Goal: Communication & Community: Answer question/provide support

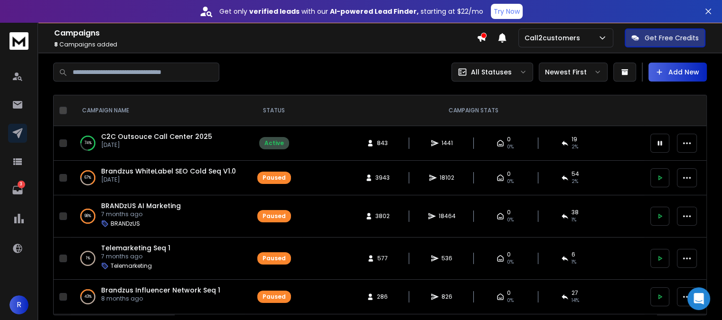
click at [164, 137] on span "C2C Outsouce Call Center 2025" at bounding box center [156, 136] width 111 height 9
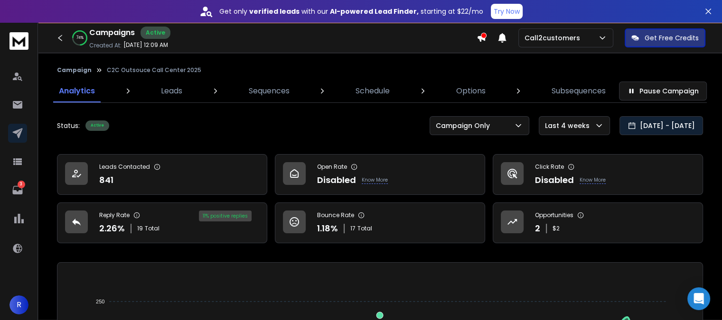
click at [627, 128] on button "[DATE] - [DATE]" at bounding box center [661, 125] width 84 height 19
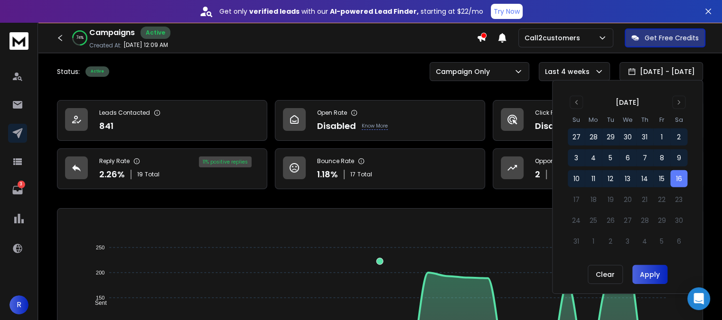
scroll to position [57, 0]
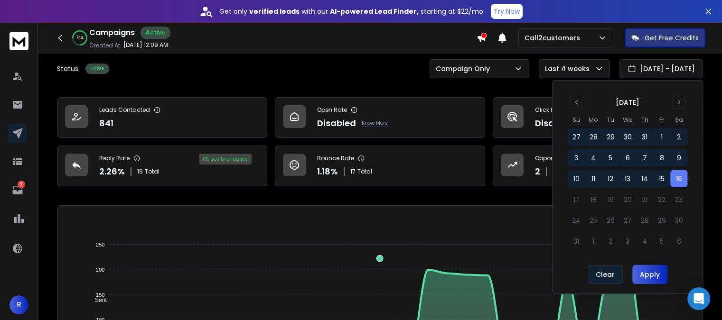
click at [606, 272] on button "Clear" at bounding box center [604, 274] width 35 height 19
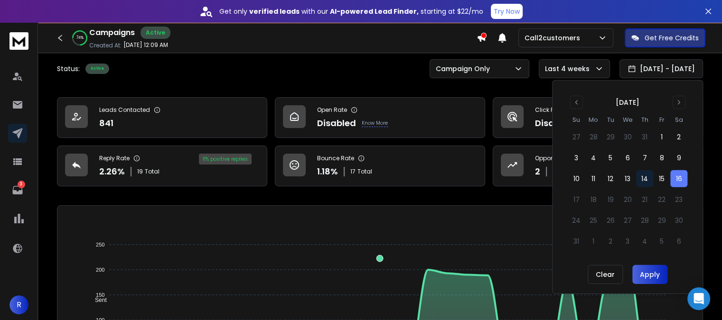
click at [640, 177] on button "14" at bounding box center [644, 178] width 17 height 17
click at [649, 279] on button "Apply" at bounding box center [649, 274] width 35 height 19
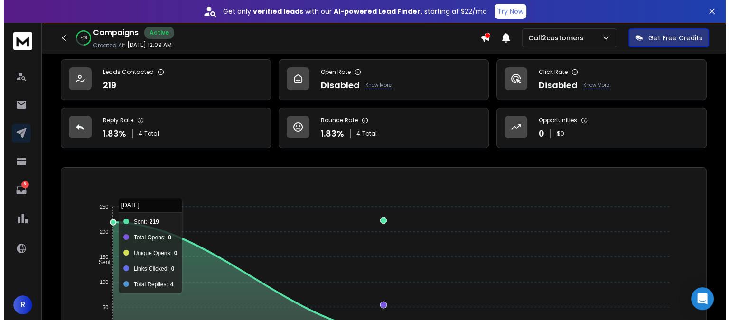
scroll to position [0, 0]
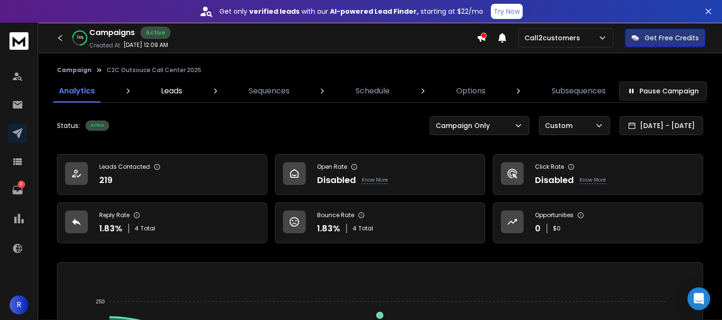
click at [176, 90] on p "Leads" at bounding box center [171, 90] width 21 height 11
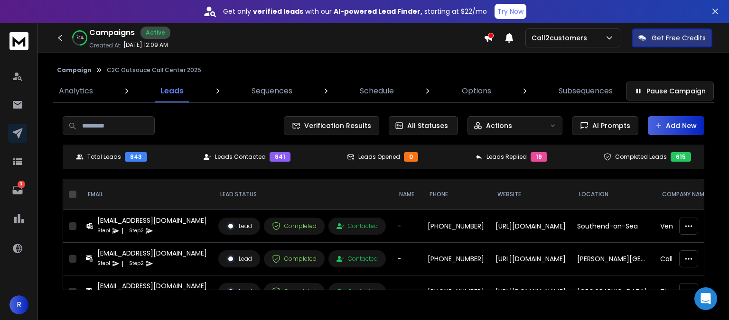
drag, startPoint x: 243, startPoint y: 196, endPoint x: 204, endPoint y: 300, distance: 110.8
click at [204, 300] on div "Get only verified leads with our AI-powered Lead Finder, starting at $22/mo Try…" at bounding box center [364, 160] width 729 height 320
click at [84, 90] on p "Analytics" at bounding box center [76, 90] width 34 height 11
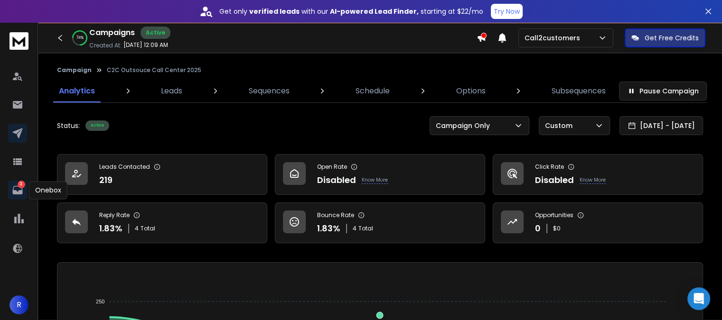
click at [25, 189] on link "3" at bounding box center [17, 190] width 19 height 19
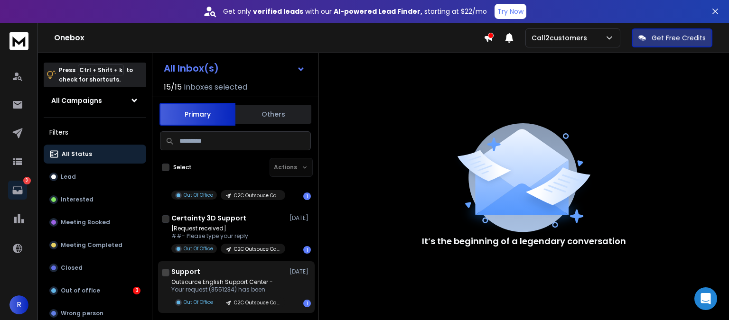
scroll to position [57, 0]
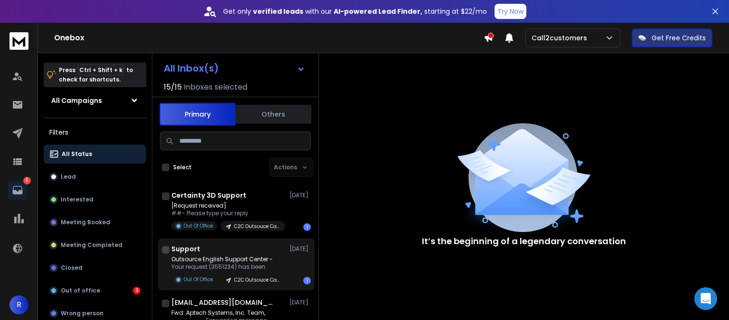
click at [238, 256] on p "Outsource English Support Center -" at bounding box center [228, 260] width 114 height 8
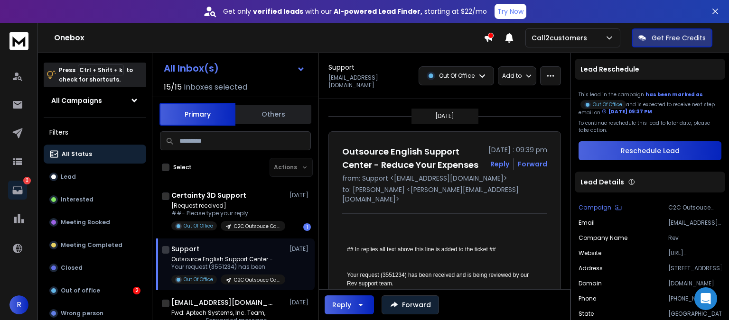
click at [426, 307] on button "Forward" at bounding box center [409, 305] width 57 height 19
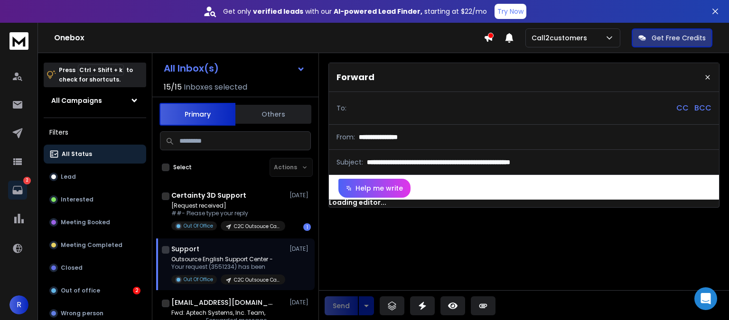
click at [397, 110] on input at bounding box center [383, 108] width 66 height 17
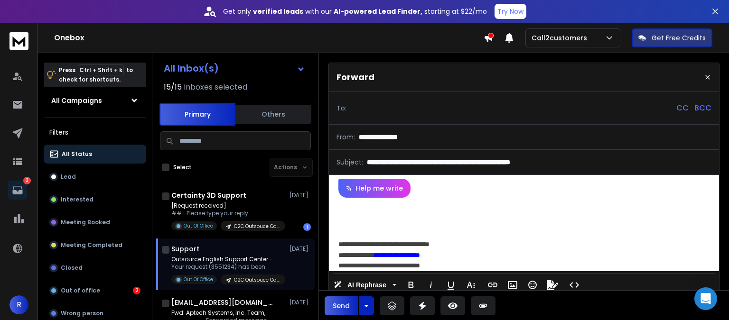
type input "**********"
click at [339, 307] on button "Send" at bounding box center [341, 306] width 33 height 19
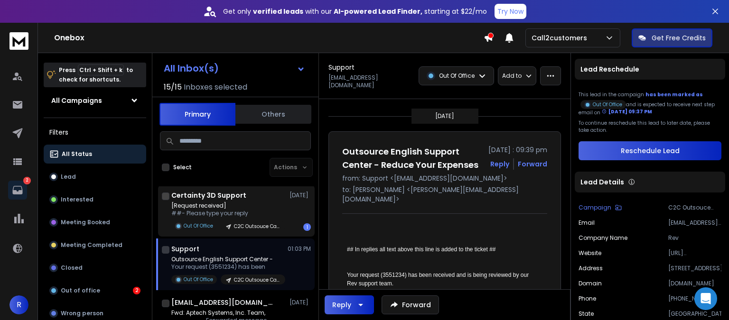
click at [237, 205] on p "[Request received]" at bounding box center [228, 206] width 114 height 8
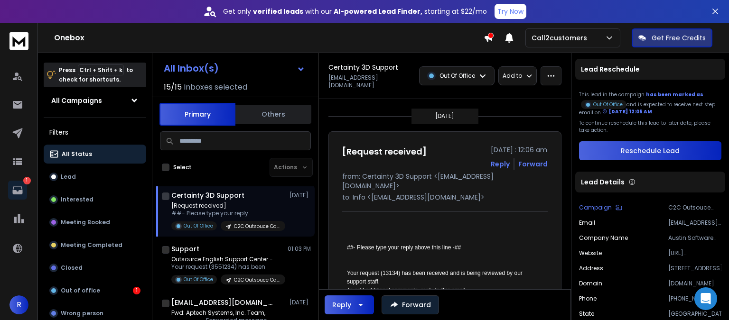
click at [391, 299] on button "Forward" at bounding box center [409, 305] width 57 height 19
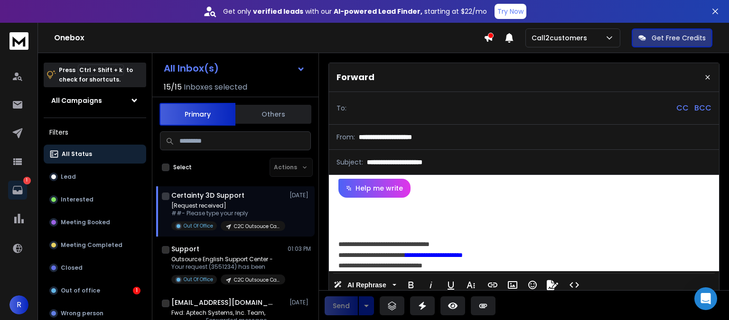
click at [374, 109] on input at bounding box center [383, 108] width 66 height 17
type input "**********"
click at [344, 308] on button "Send" at bounding box center [341, 306] width 33 height 19
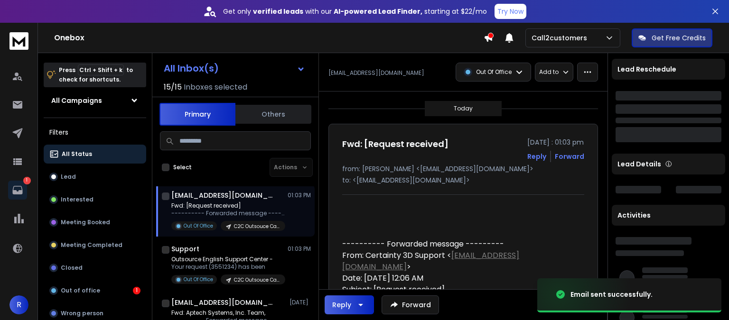
scroll to position [0, 0]
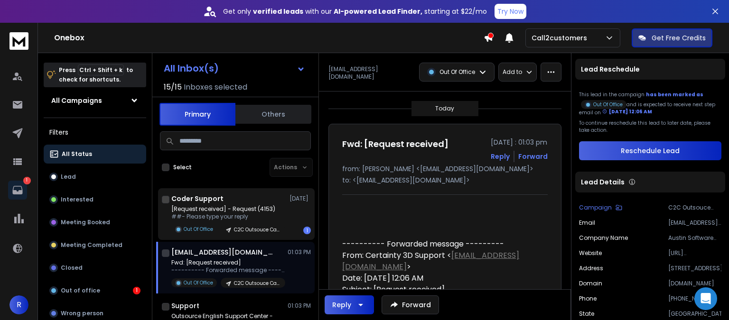
click at [210, 201] on h1 "Coder Support" at bounding box center [197, 198] width 52 height 9
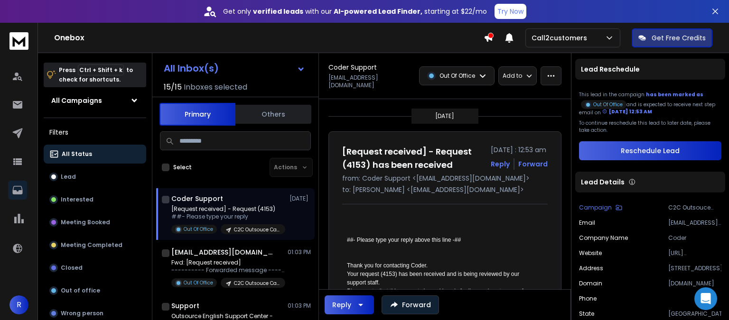
click at [391, 304] on icon at bounding box center [394, 305] width 9 height 9
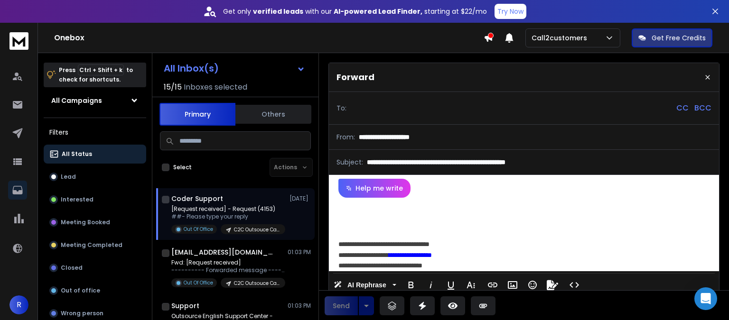
click at [357, 101] on input at bounding box center [383, 108] width 66 height 17
type input "**********"
click at [342, 303] on button "Send" at bounding box center [341, 306] width 33 height 19
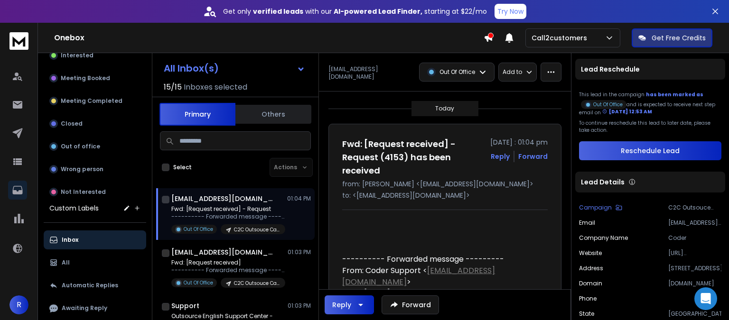
scroll to position [171, 0]
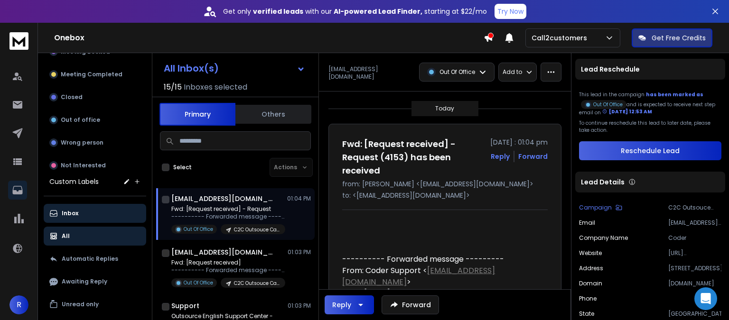
click at [82, 240] on button "All" at bounding box center [95, 236] width 102 height 19
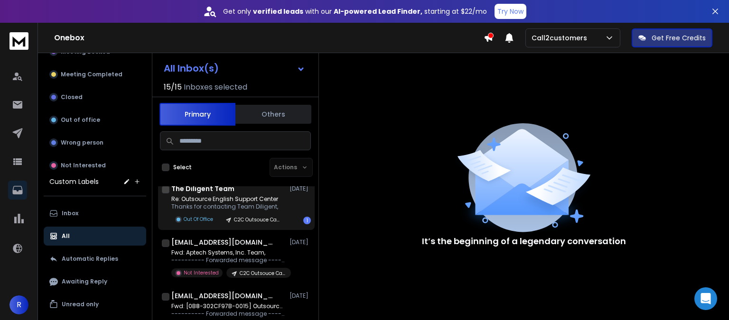
click at [238, 201] on p "Re: Outsource English Support Center" at bounding box center [228, 199] width 114 height 8
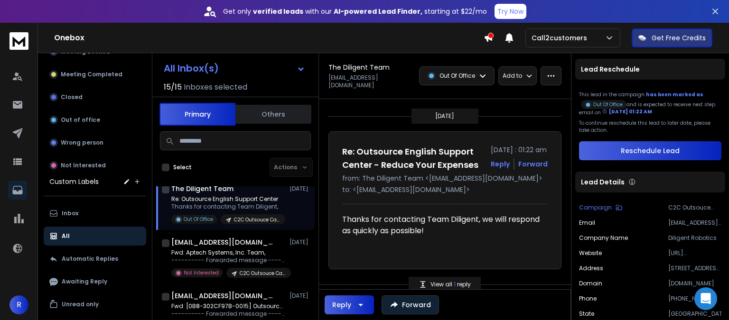
click at [409, 306] on button "Forward" at bounding box center [409, 305] width 57 height 19
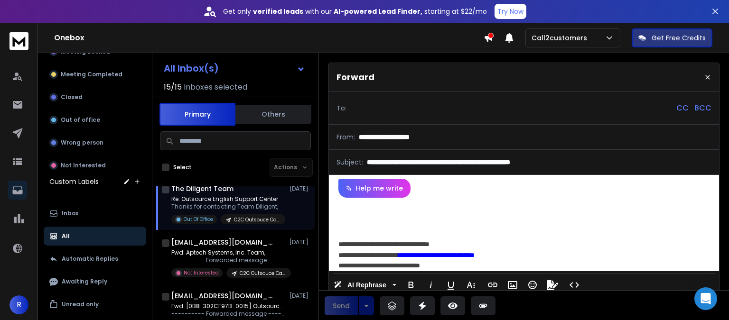
click at [393, 117] on div "To: CC BCC" at bounding box center [524, 108] width 390 height 32
click at [390, 110] on input at bounding box center [383, 108] width 66 height 17
type input "**********"
click at [344, 311] on button "Send" at bounding box center [341, 306] width 33 height 19
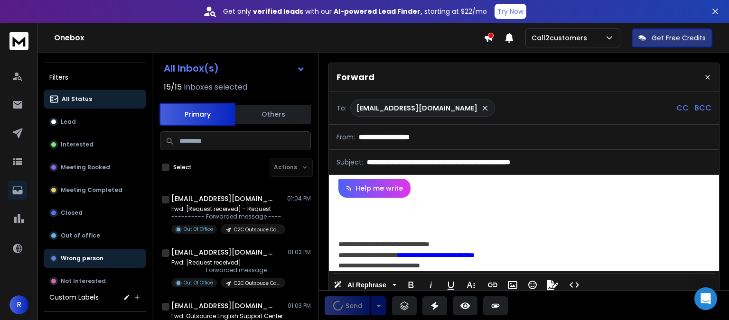
scroll to position [0, 0]
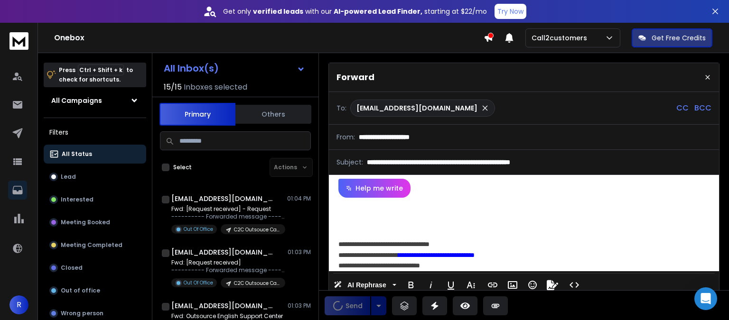
click at [102, 86] on div "Press Ctrl + Shift + k to check for shortcuts." at bounding box center [95, 75] width 102 height 25
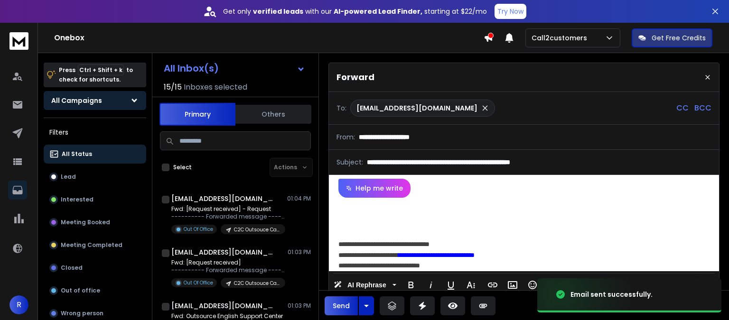
click at [102, 95] on button "All Campaigns" at bounding box center [95, 100] width 102 height 19
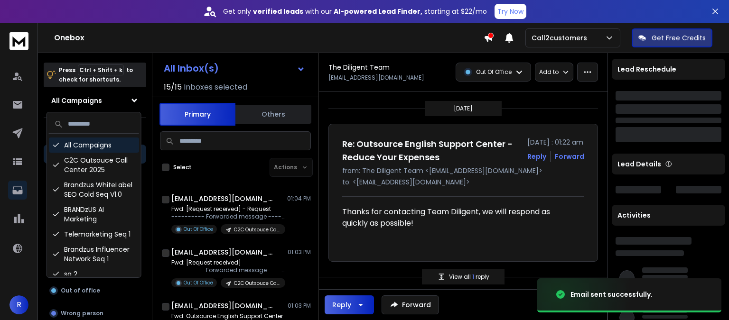
click at [97, 147] on div "All Campaigns" at bounding box center [94, 145] width 90 height 15
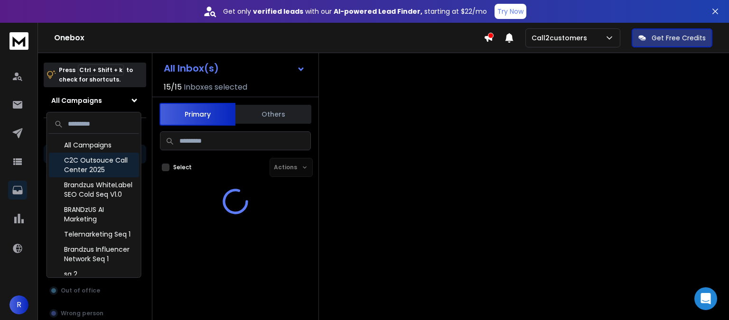
click at [93, 162] on div "C2C Outsouce Call Center 2025" at bounding box center [94, 165] width 90 height 25
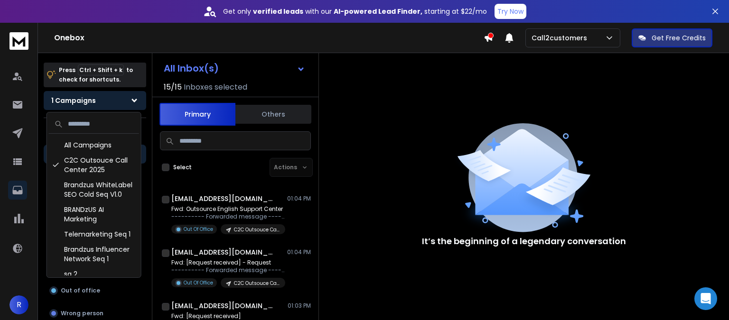
click at [133, 102] on icon at bounding box center [134, 100] width 9 height 9
click at [130, 104] on icon at bounding box center [134, 100] width 9 height 9
click at [224, 78] on div "All Inbox(s) 15 / 15 Inboxes selected Primary Others Select Actions [EMAIL_ADDR…" at bounding box center [235, 213] width 166 height 320
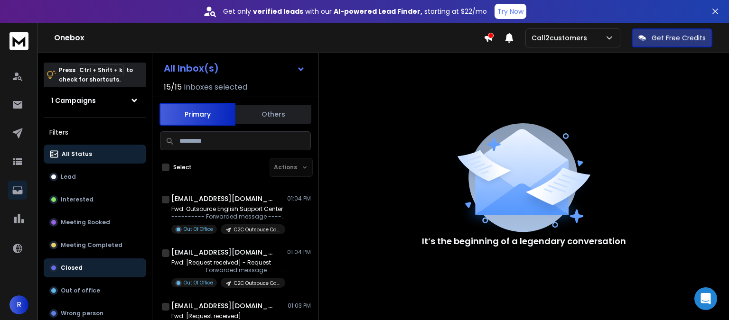
scroll to position [225, 0]
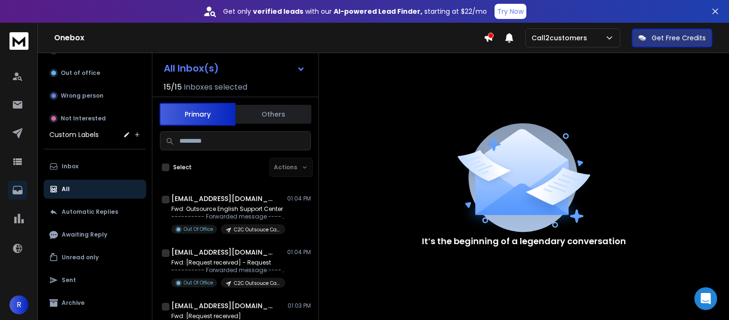
click at [100, 183] on button "All" at bounding box center [95, 189] width 102 height 19
